Goal: Check status: Check status

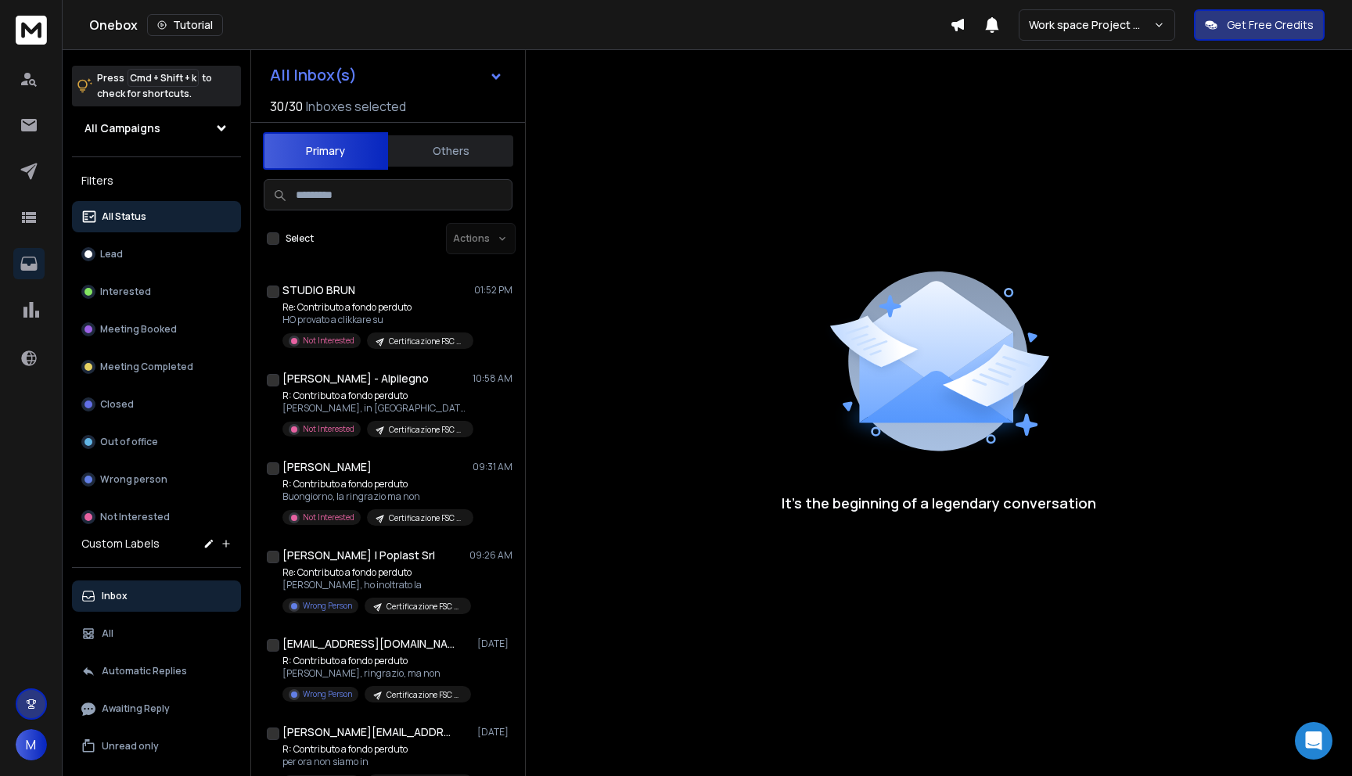
click at [443, 156] on button "Others" at bounding box center [450, 151] width 125 height 34
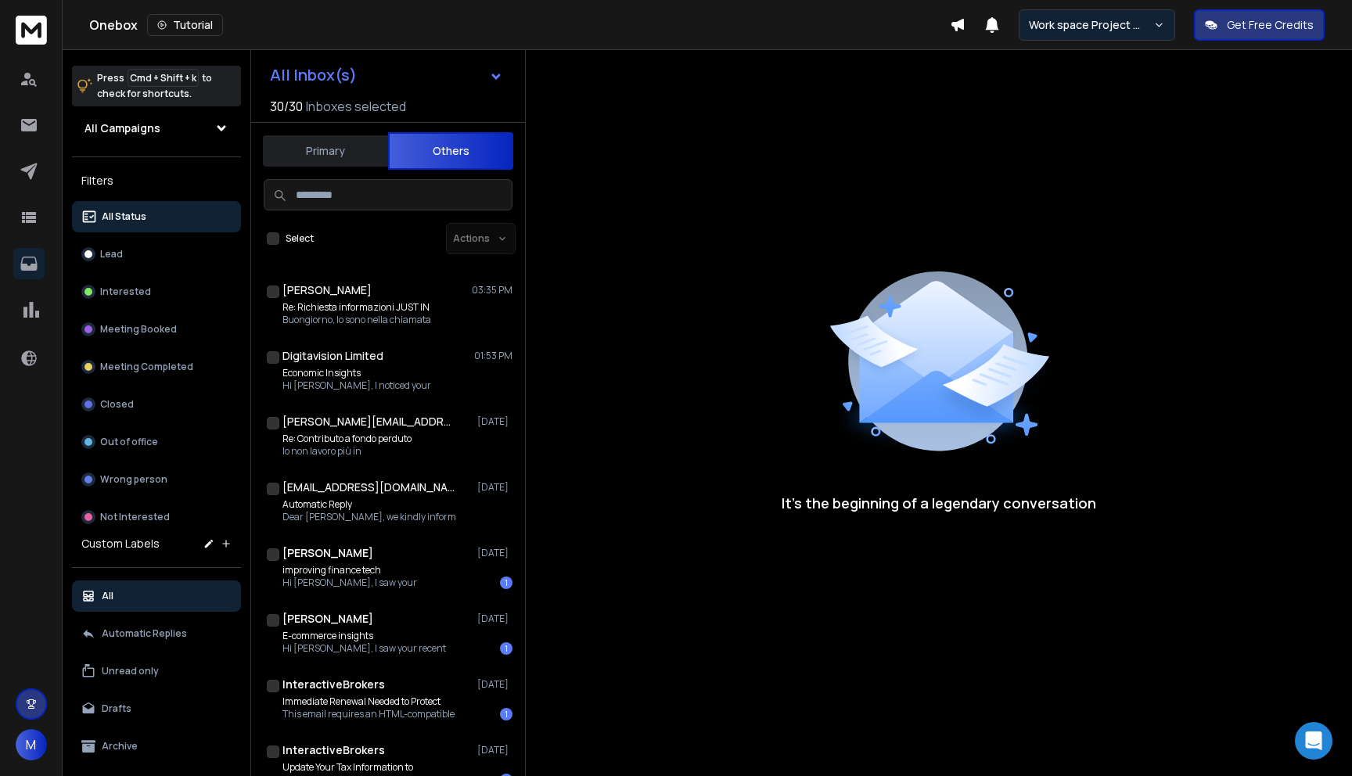
click at [1098, 9] on button "Work space Project Consulting" at bounding box center [1097, 24] width 156 height 31
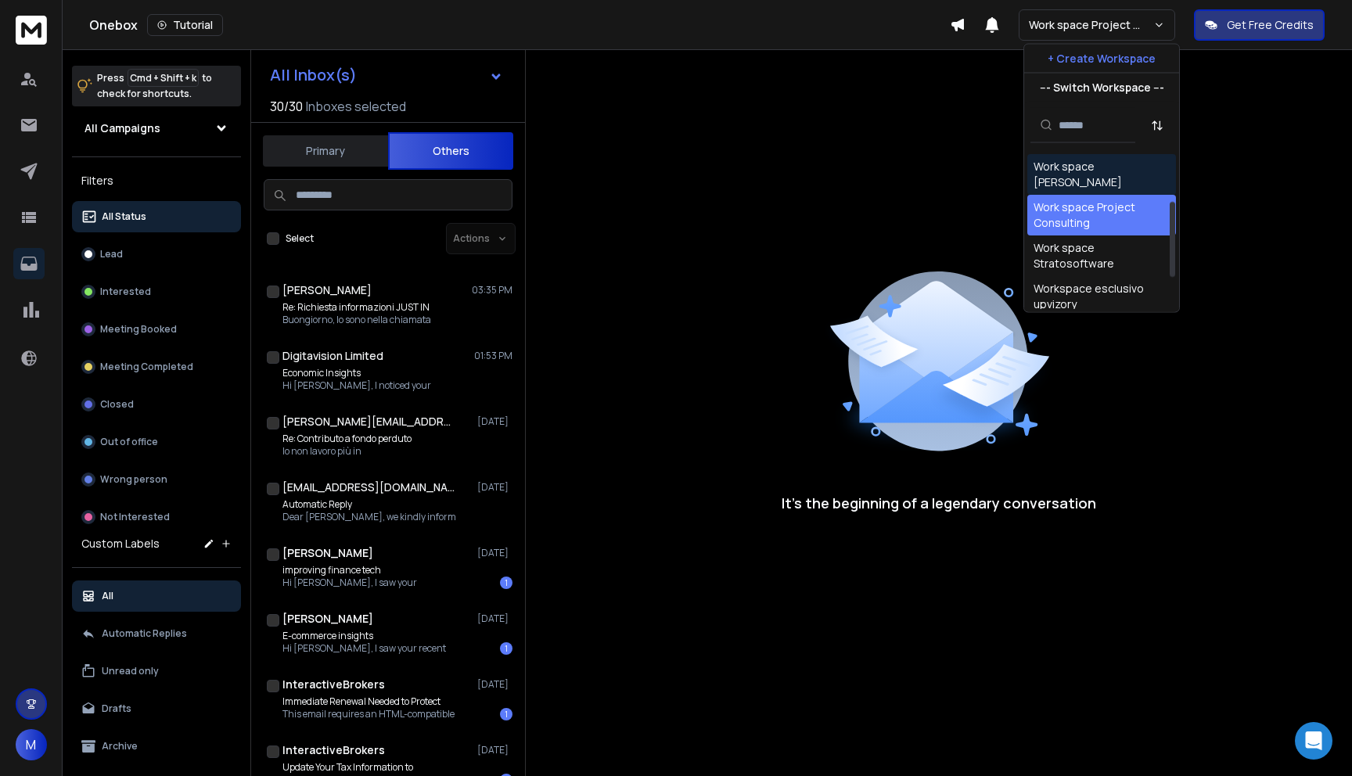
scroll to position [136, 0]
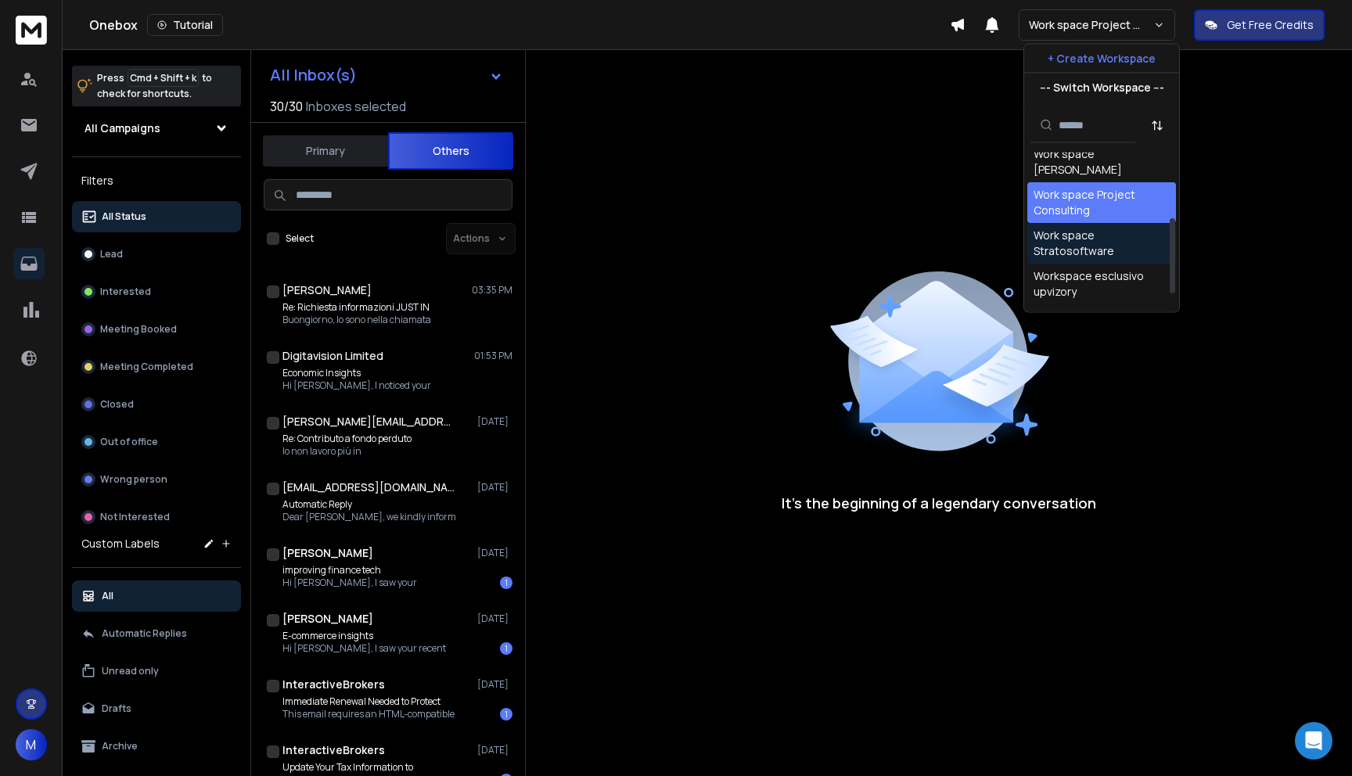
click at [1076, 228] on div "Work space Stratosoftware" at bounding box center [1101, 243] width 136 height 31
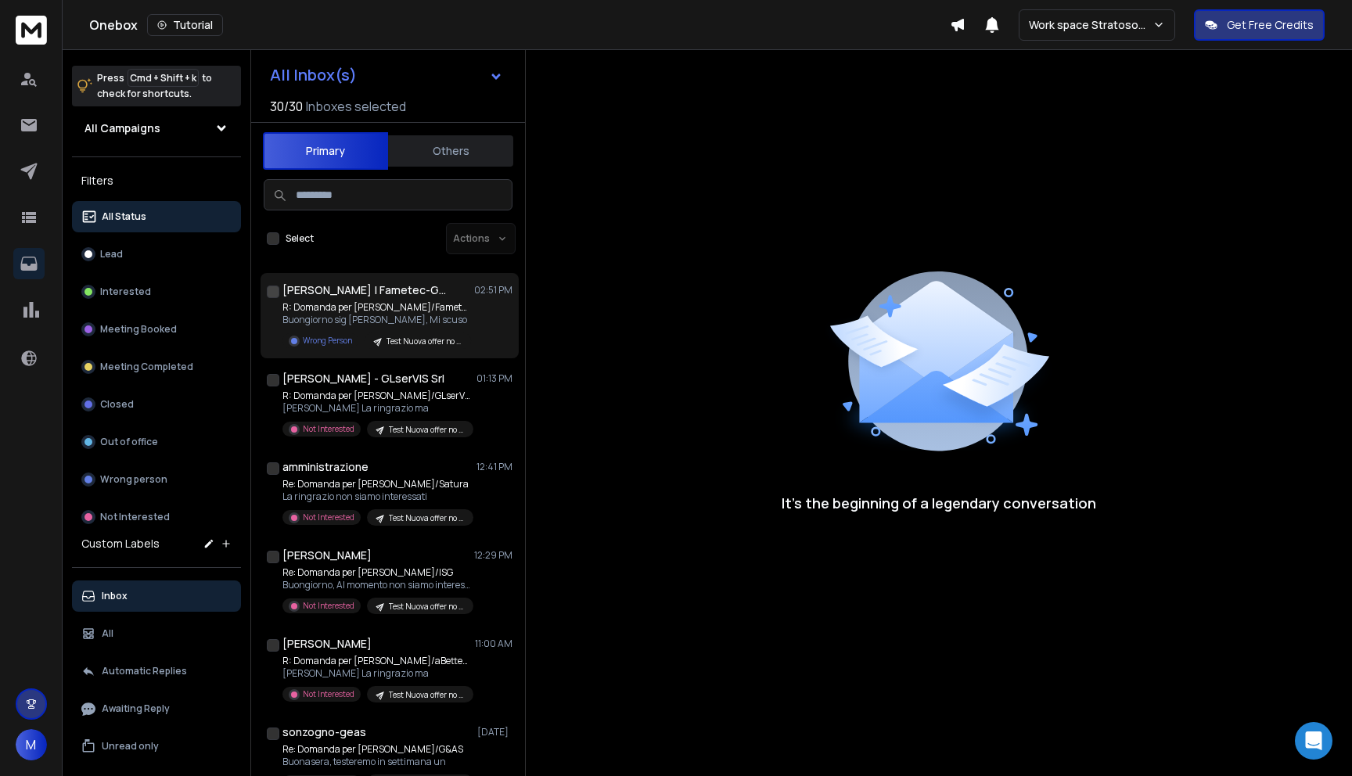
click at [404, 307] on p "R: Domanda per Andrea Fulcini/Fametec" at bounding box center [376, 307] width 188 height 13
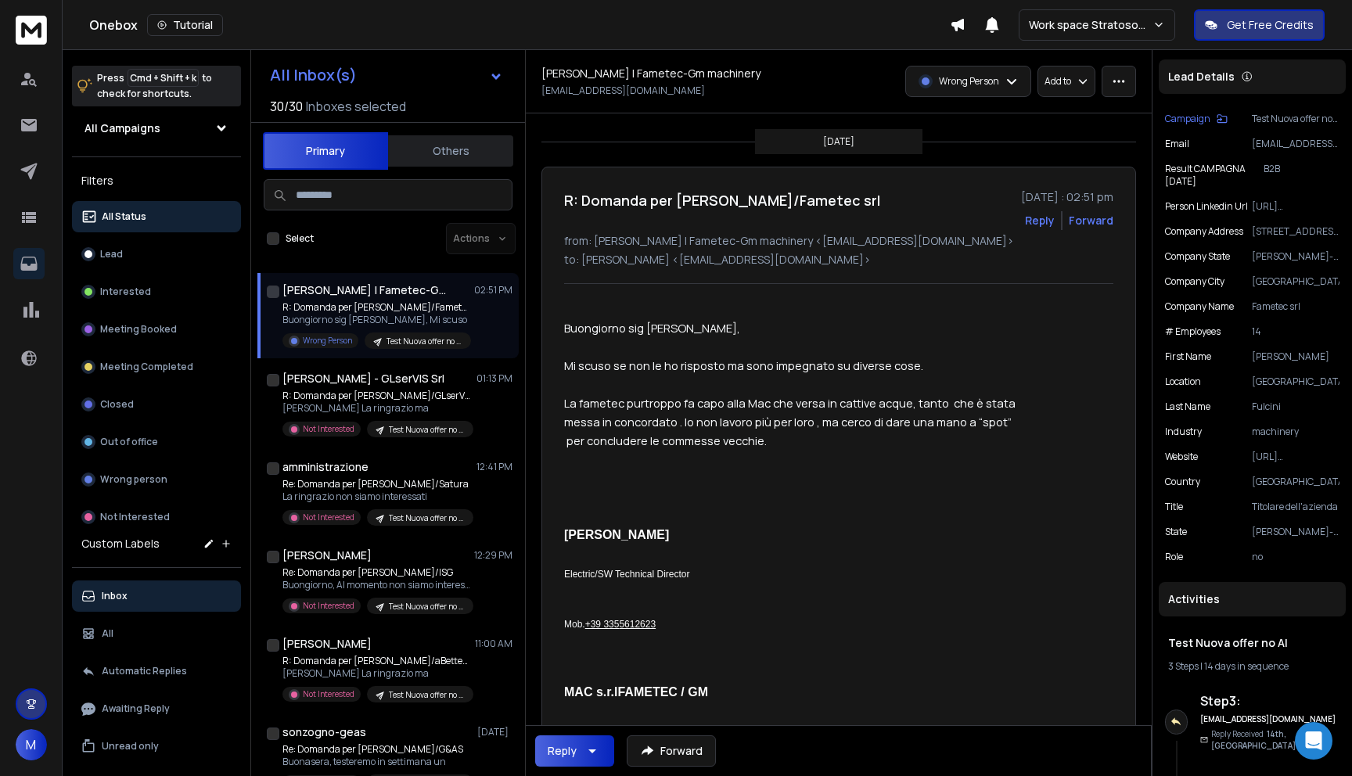
click at [454, 158] on button "Others" at bounding box center [450, 151] width 125 height 34
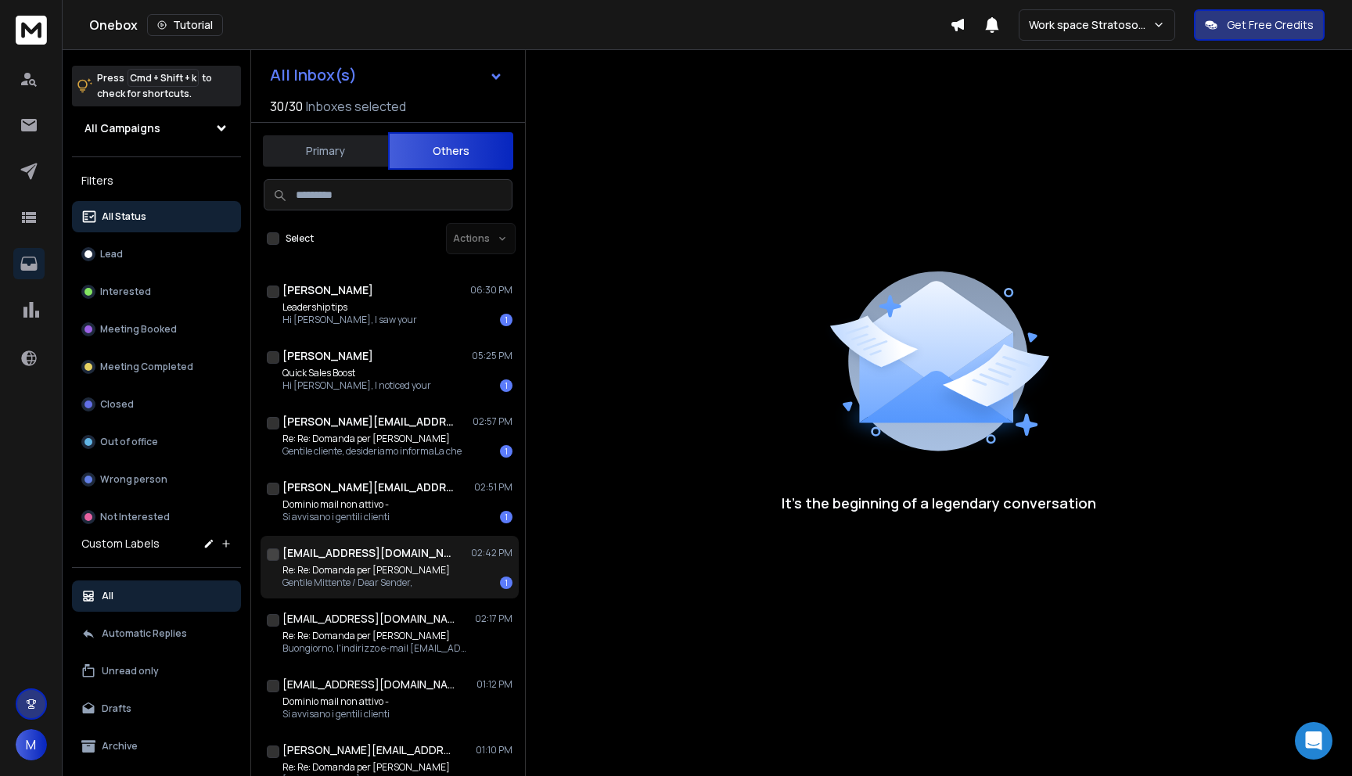
click at [411, 565] on p "Re: Re: Domanda per Domenico" at bounding box center [365, 570] width 167 height 13
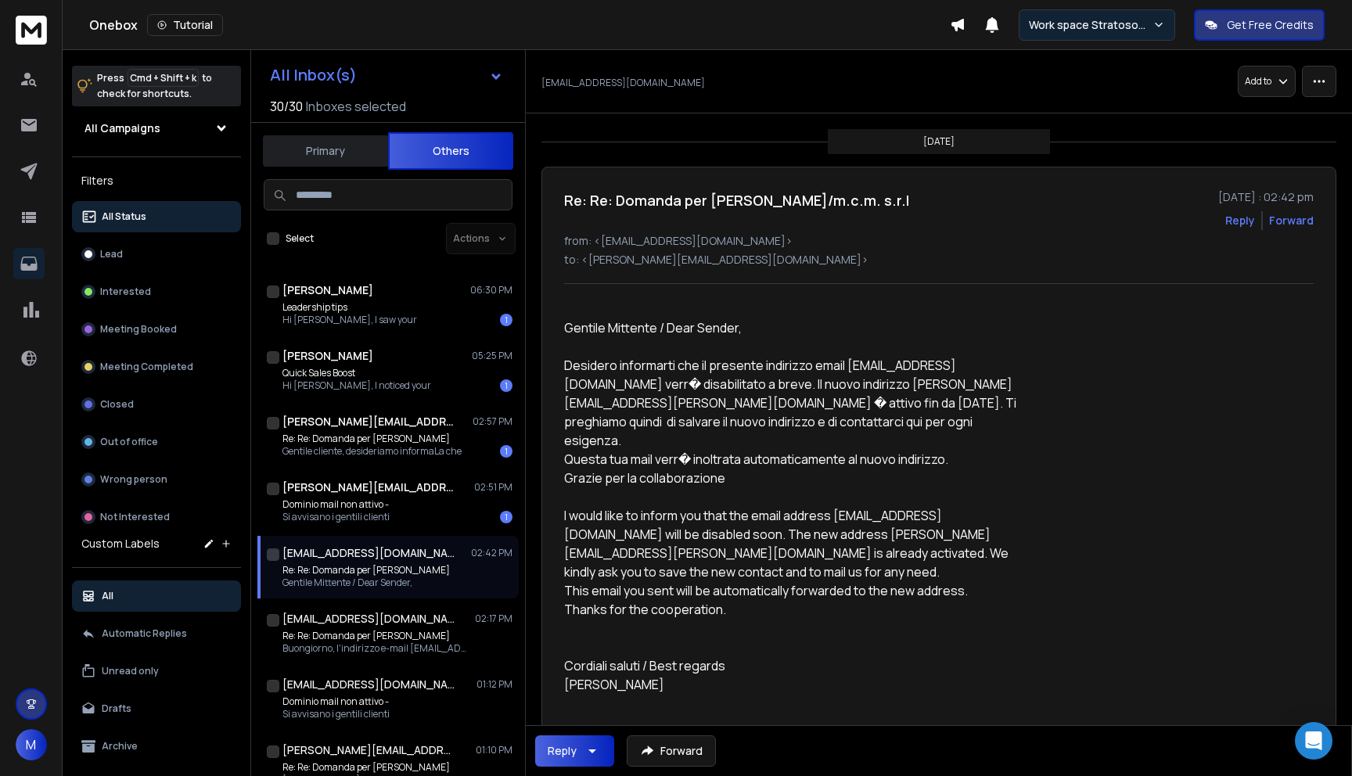
click at [1088, 17] on p "Work space Stratosoftware" at bounding box center [1091, 25] width 124 height 16
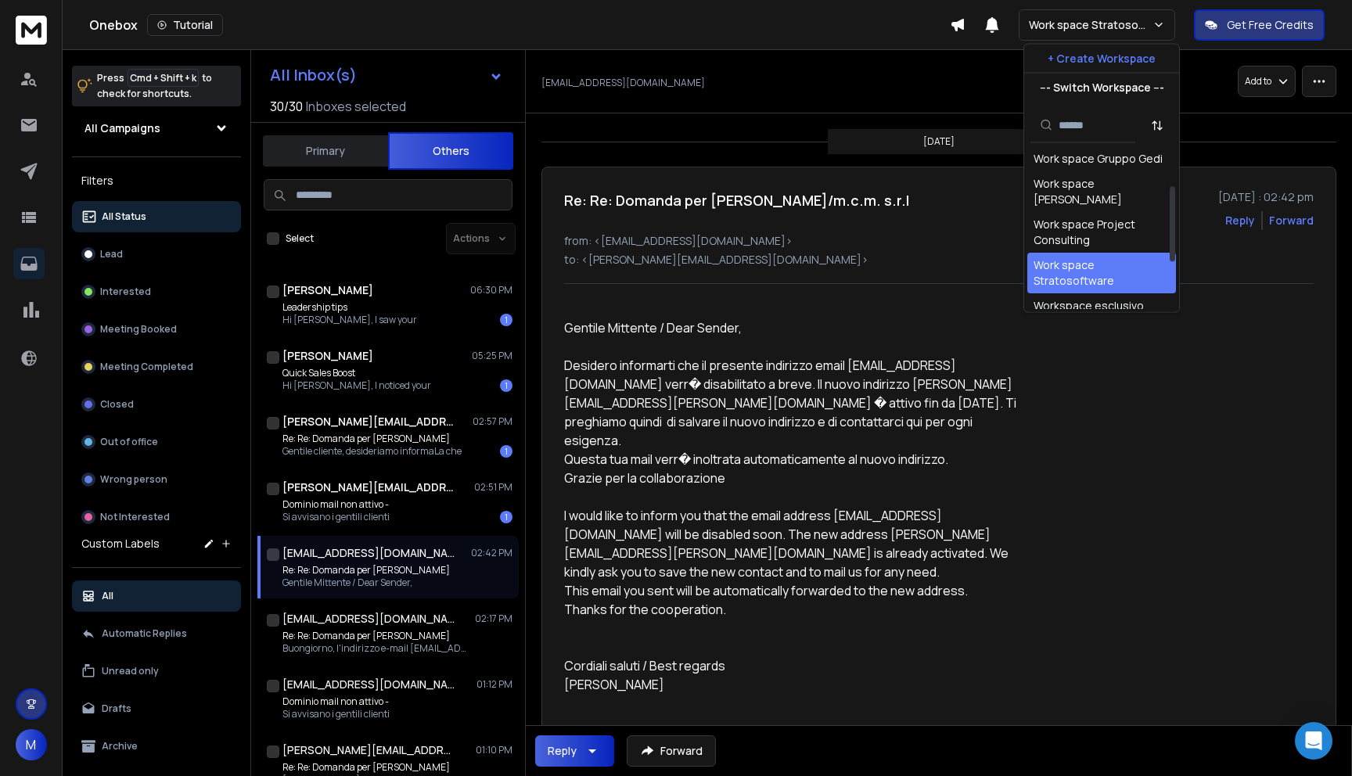
scroll to position [124, 0]
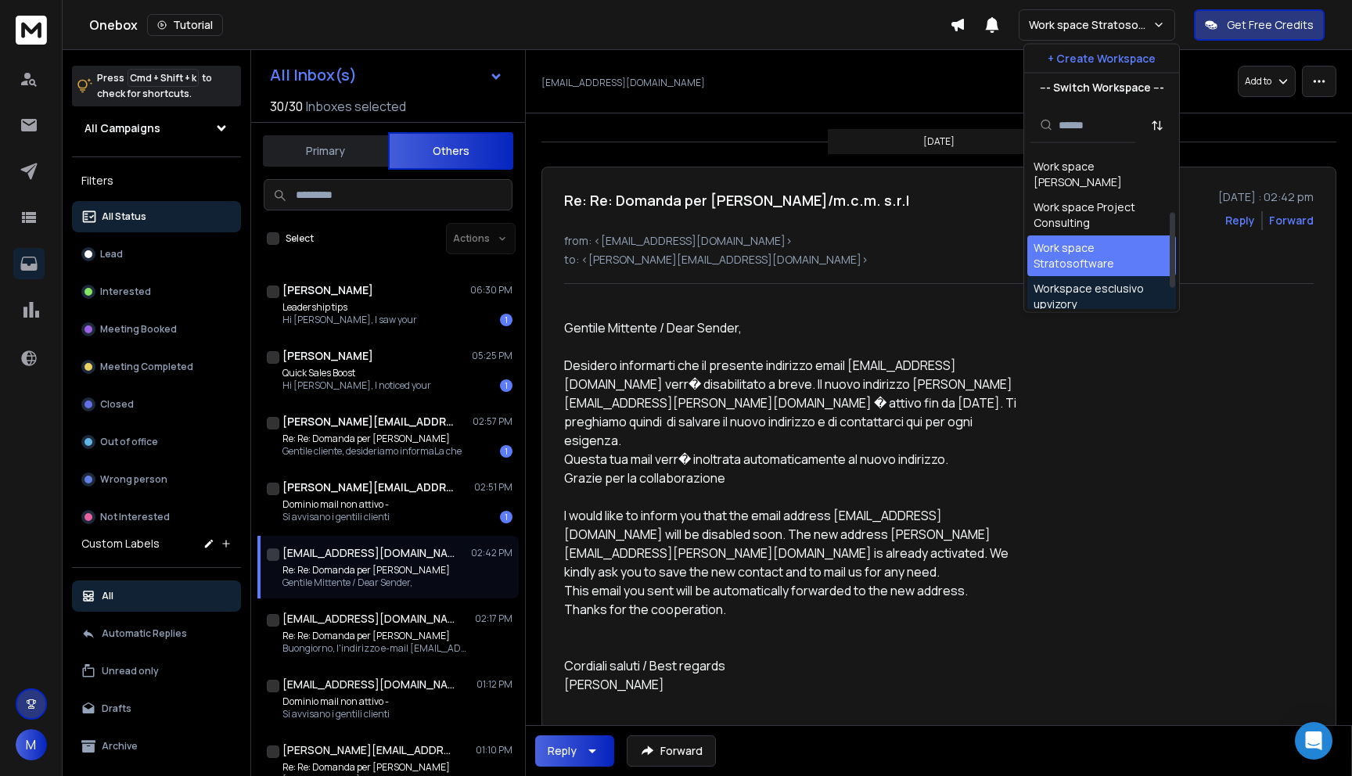
click at [1088, 289] on div "Workspace esclusivo upvizory" at bounding box center [1101, 296] width 136 height 31
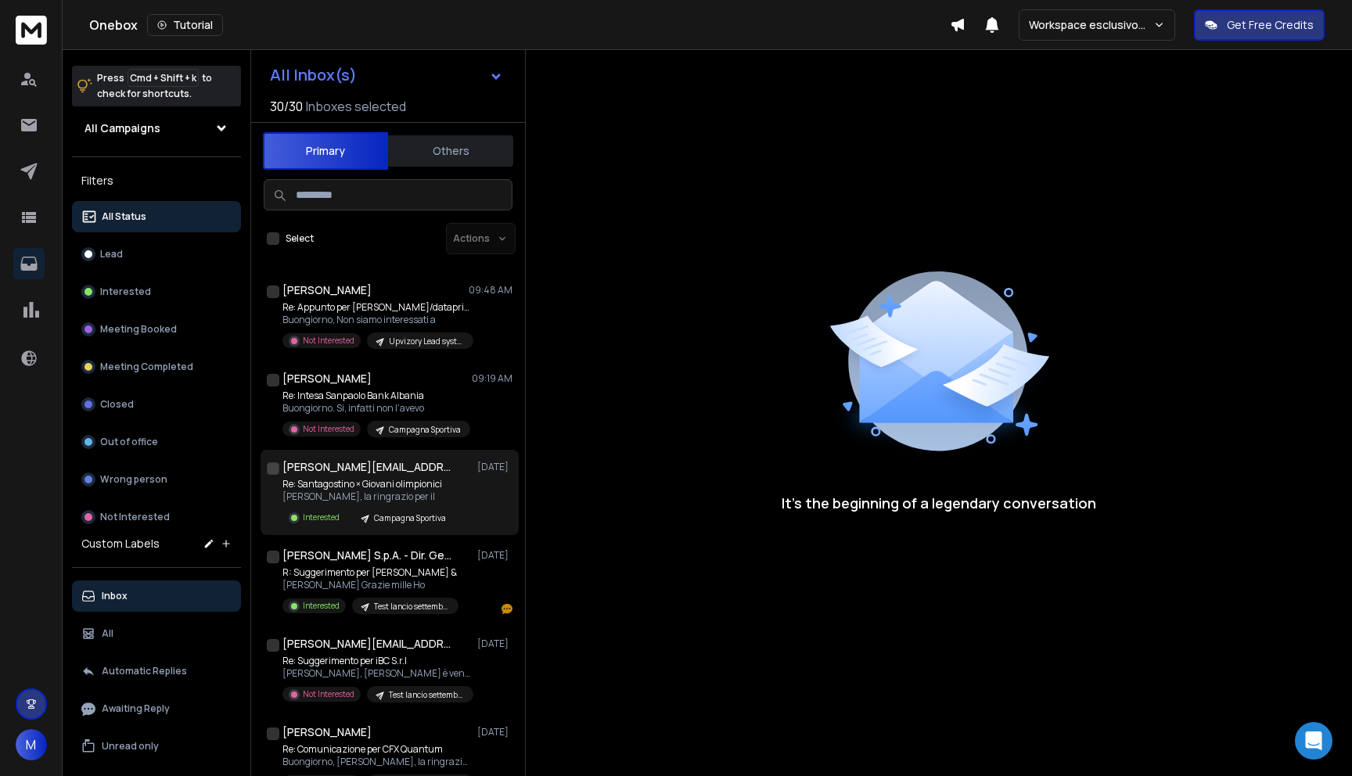
click at [351, 481] on p "Re: Santagostino × Giovani olimpionici" at bounding box center [368, 484] width 173 height 13
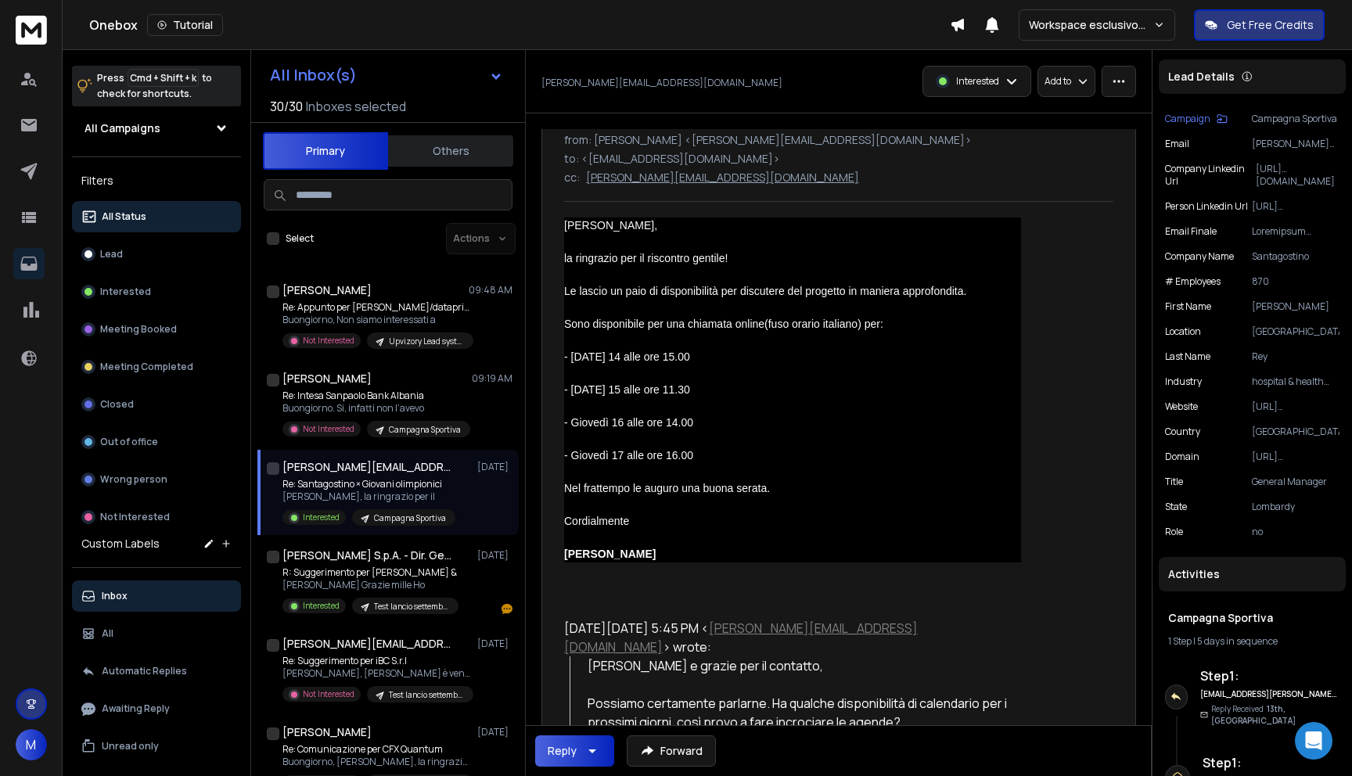
scroll to position [96, 0]
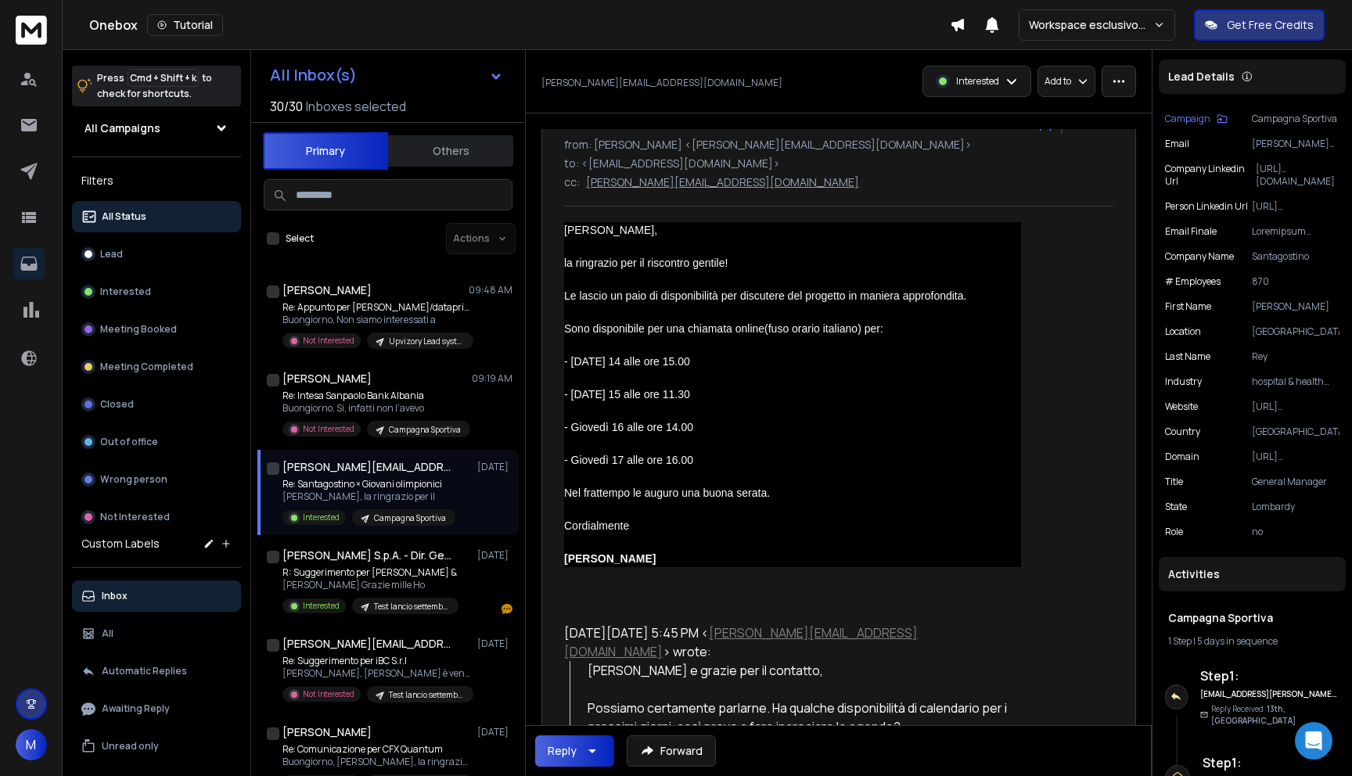
click at [440, 143] on button "Others" at bounding box center [450, 151] width 125 height 34
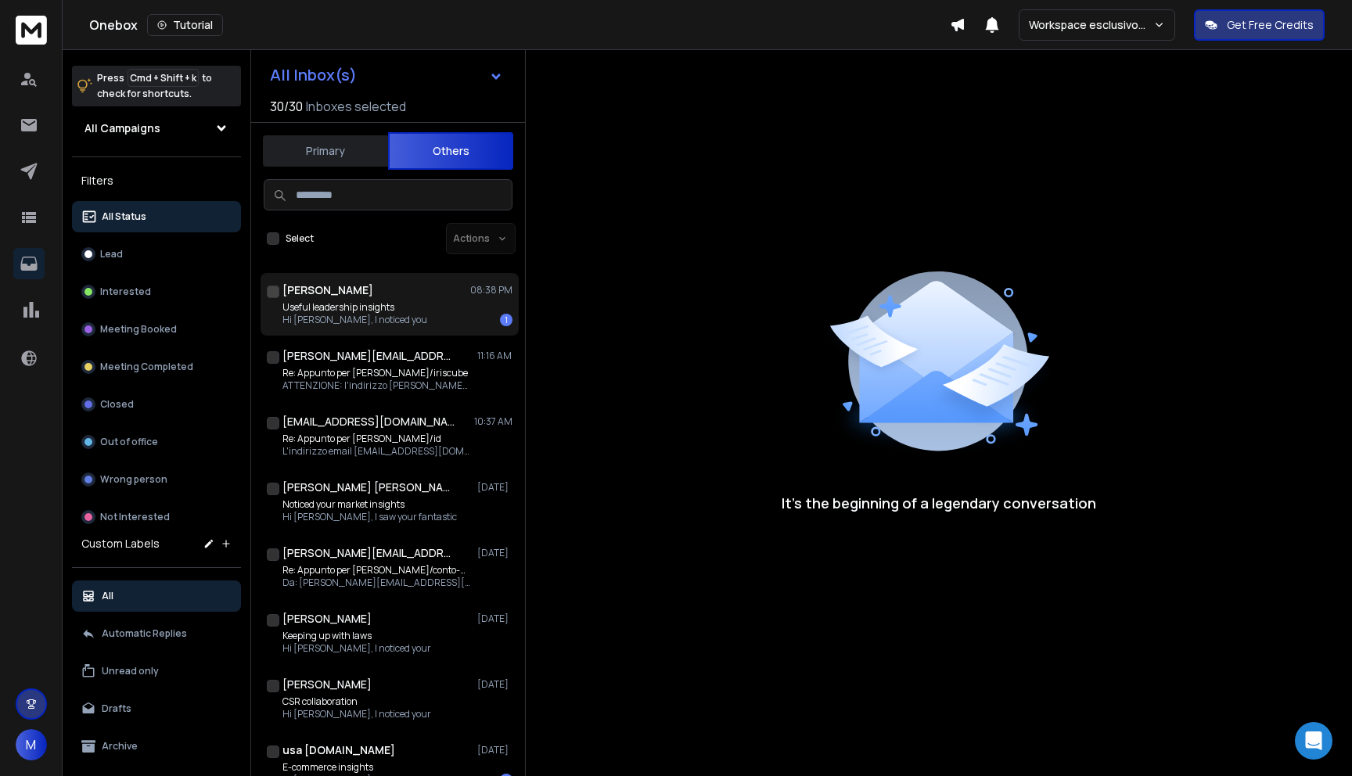
click at [397, 334] on div "Andreas Graap 08:38 PM Useful leadership insights Hi Mitchell, I noticed you 1" at bounding box center [390, 304] width 258 height 63
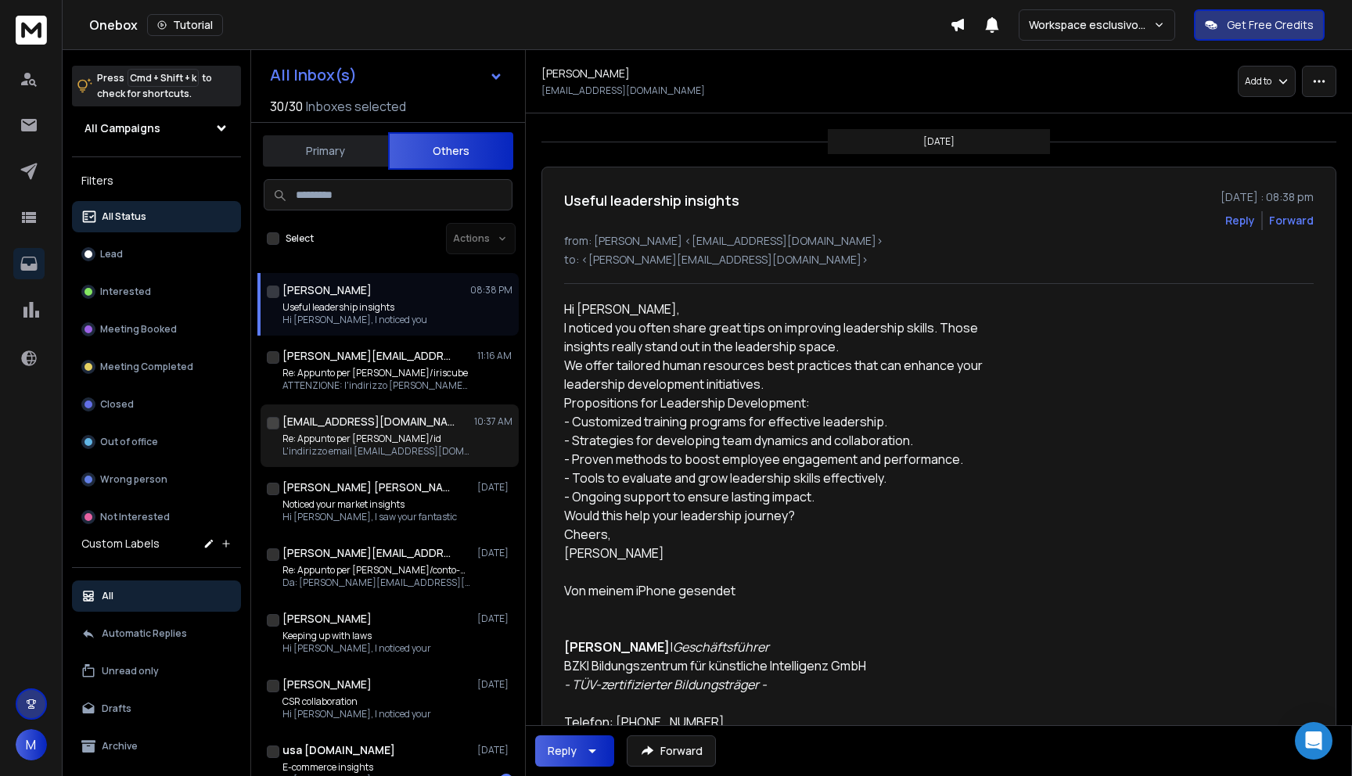
click at [383, 459] on div "massimo@idsolutions.it 10:37 AM Re: Appunto per Massimo Sammartino/id L'indiriz…" at bounding box center [390, 435] width 258 height 63
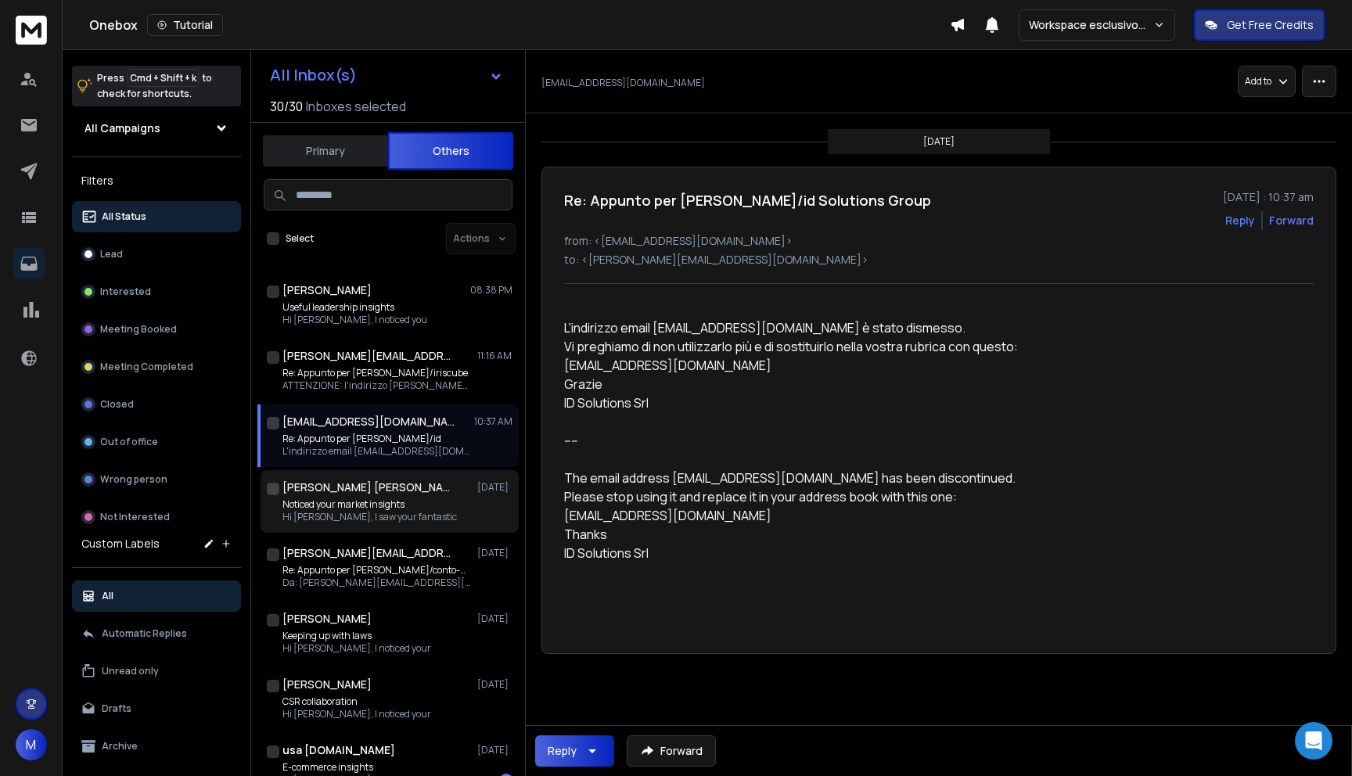
click at [379, 521] on p "Hi Siani, I saw your fantastic" at bounding box center [369, 517] width 174 height 13
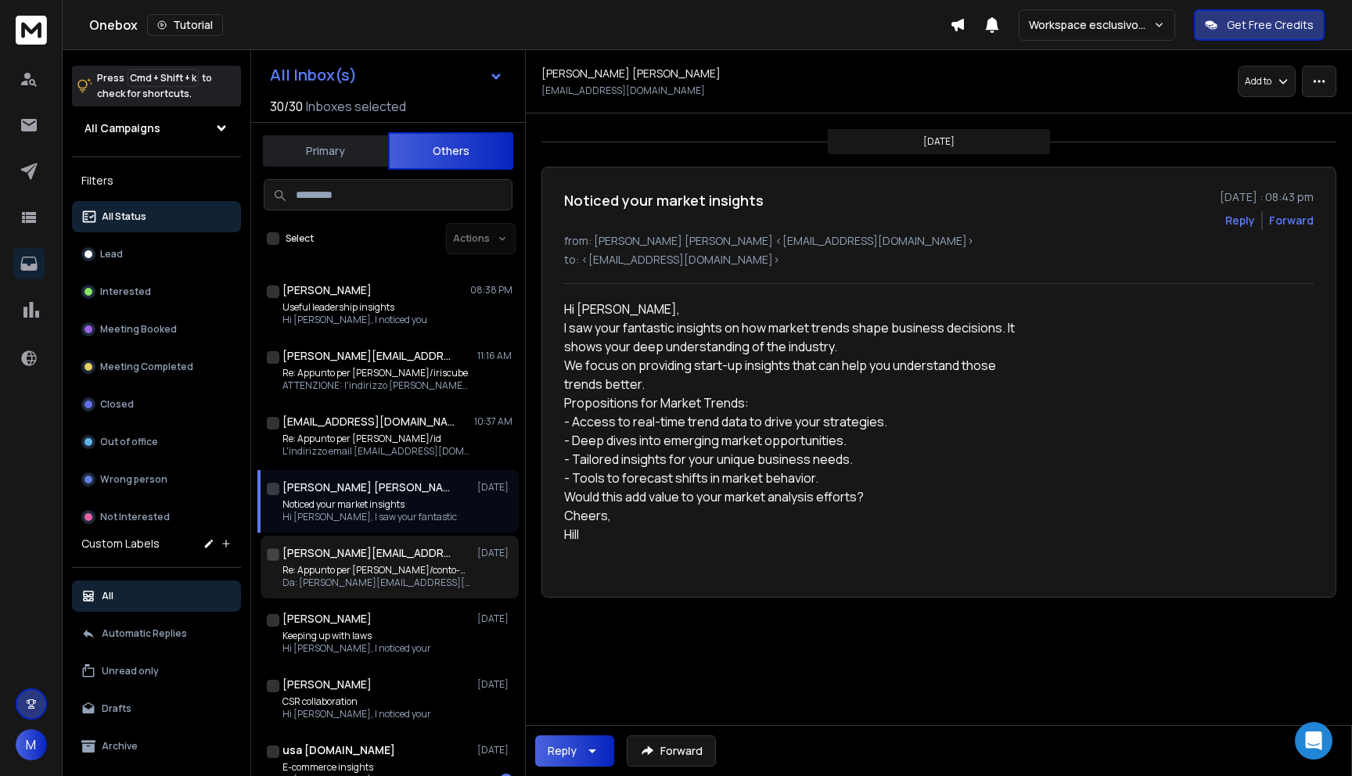
click at [381, 570] on p "Re: Appunto per Antonio Pietro/conto-graph" at bounding box center [376, 570] width 188 height 13
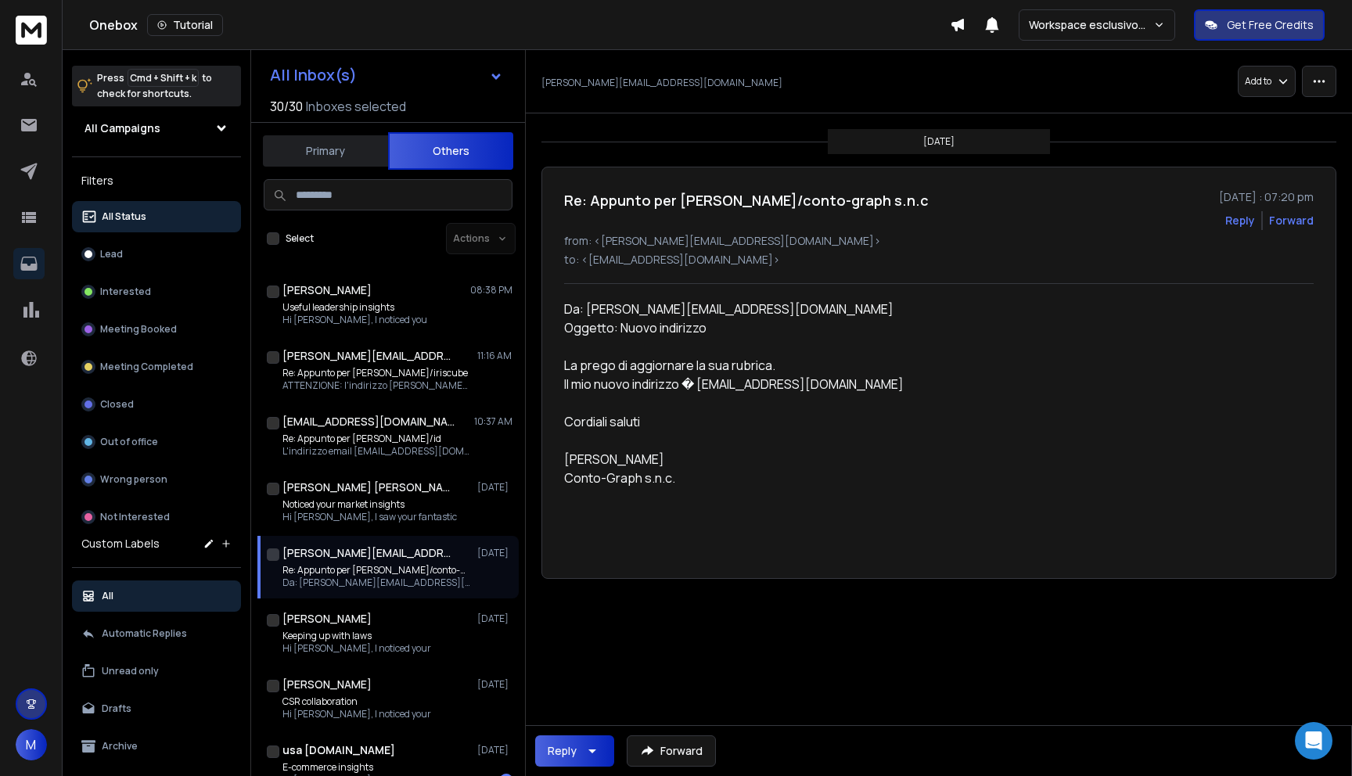
click at [337, 150] on button "Primary" at bounding box center [325, 151] width 125 height 34
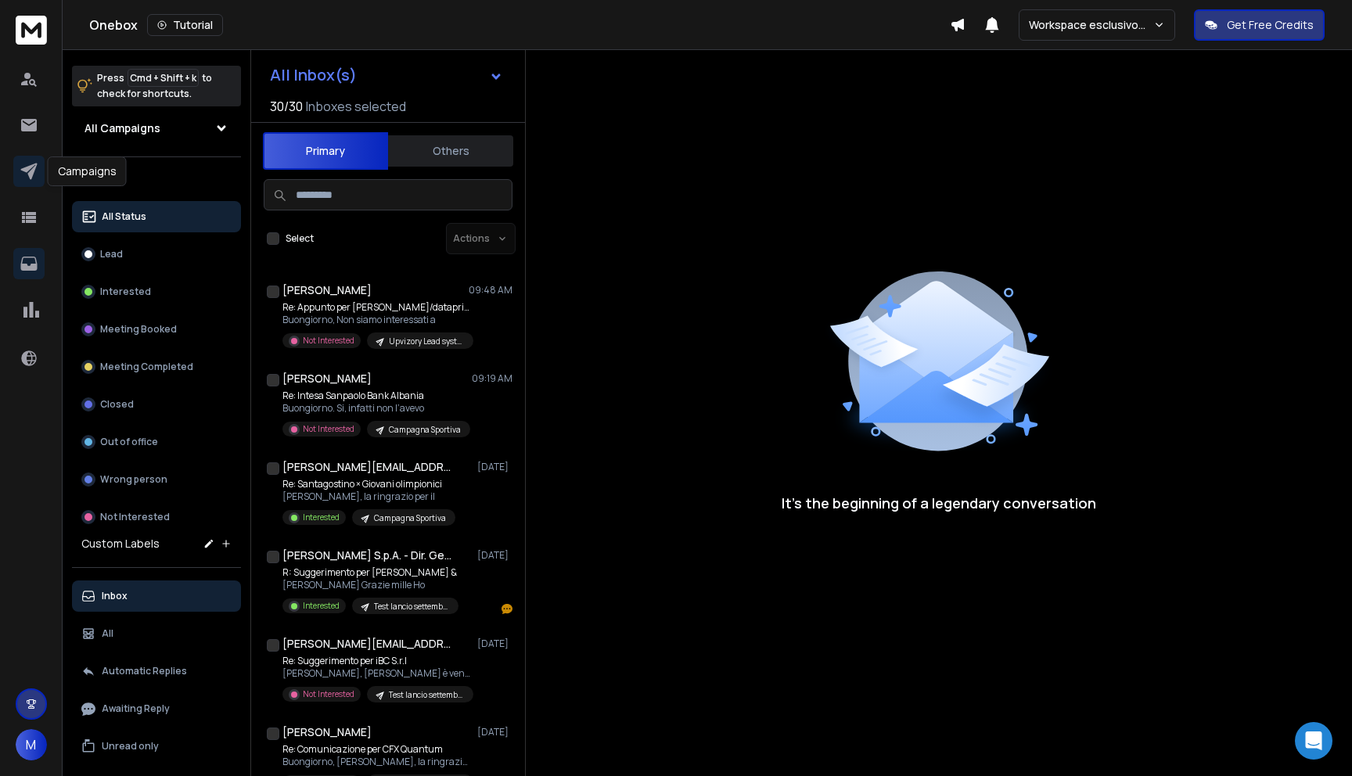
click at [31, 165] on icon at bounding box center [28, 172] width 16 height 16
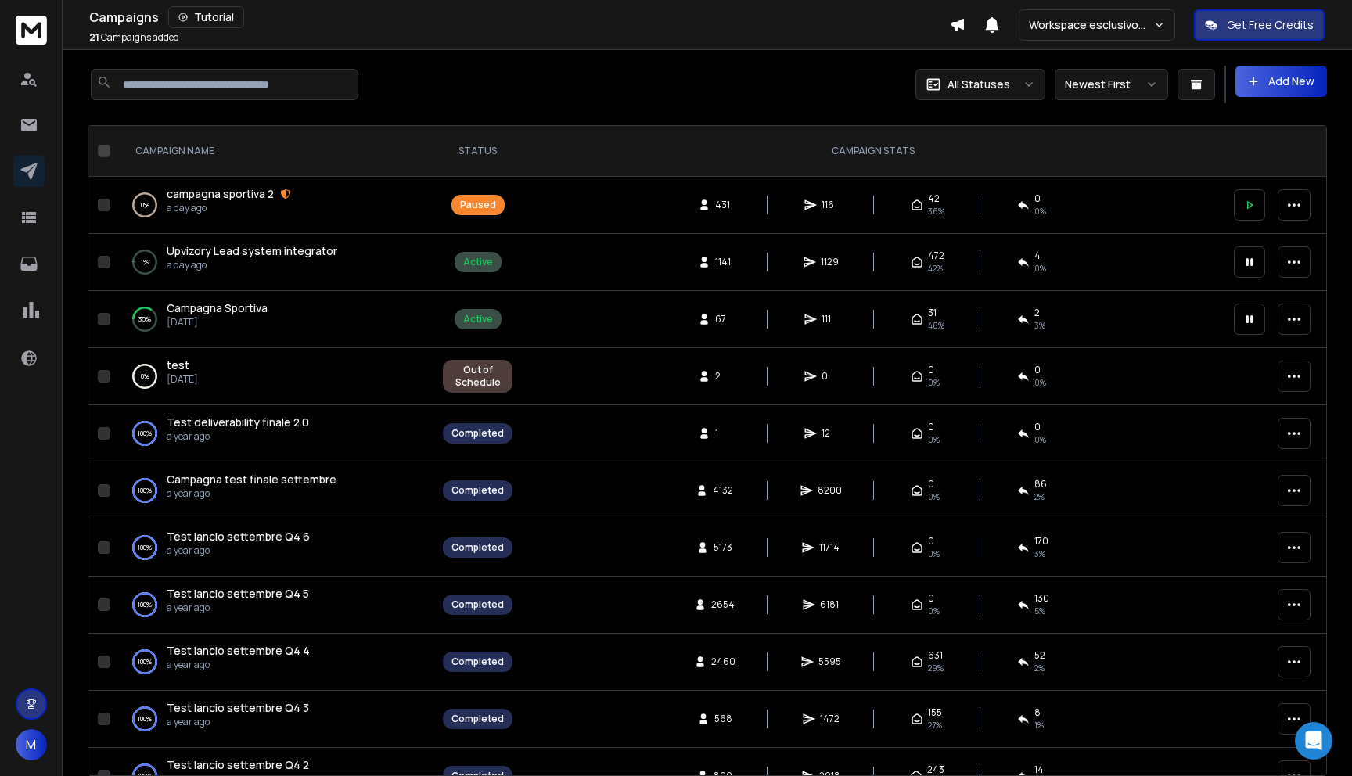
click at [295, 249] on span "Upvizory Lead system integrator" at bounding box center [252, 250] width 171 height 15
